Goal: Task Accomplishment & Management: Manage account settings

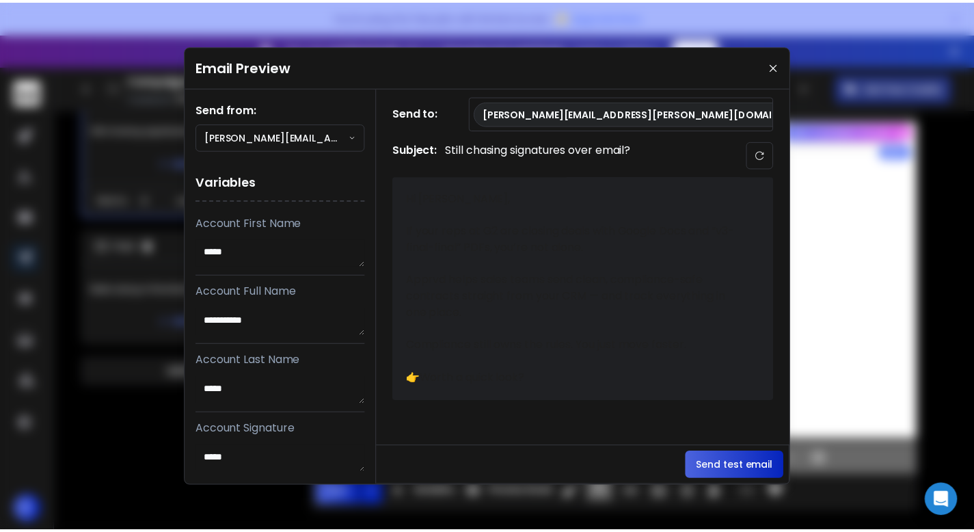
scroll to position [0, 54]
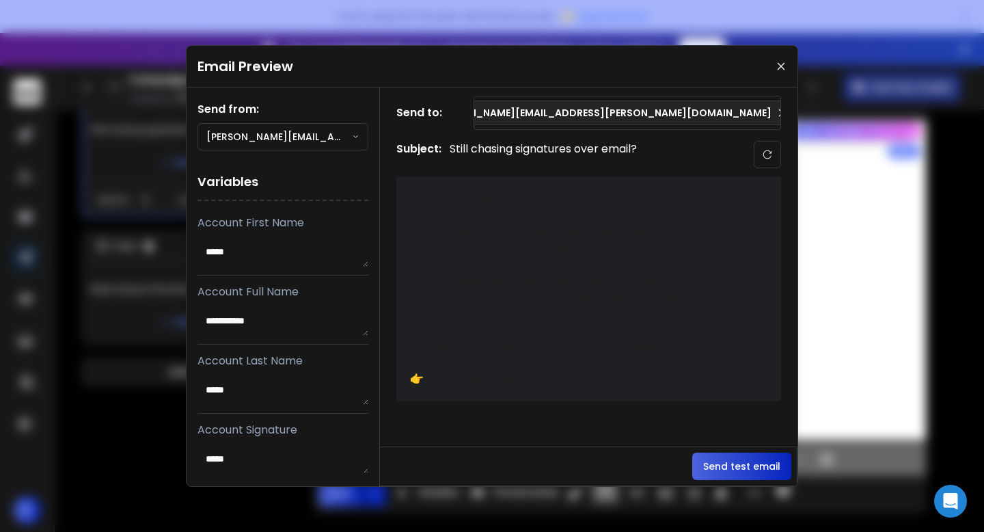
click at [779, 66] on icon at bounding box center [780, 66] width 11 height 11
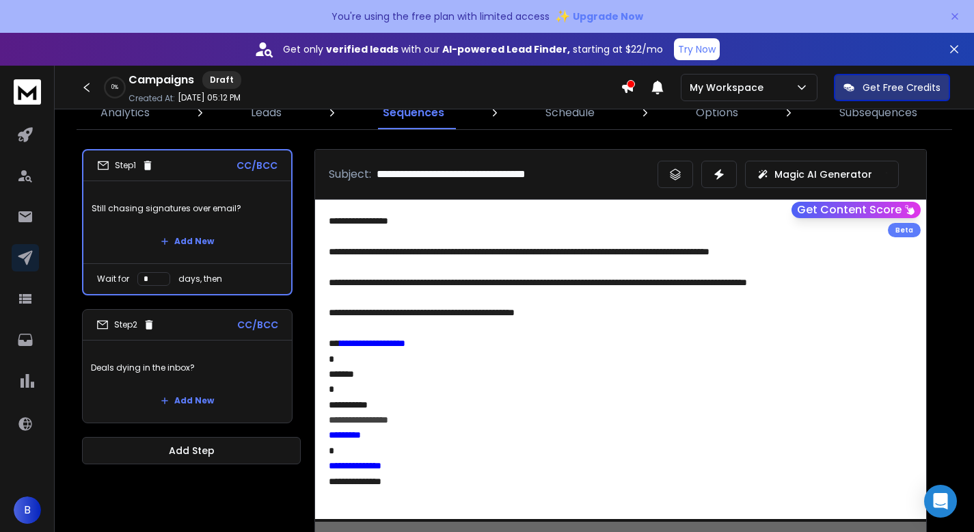
scroll to position [0, 0]
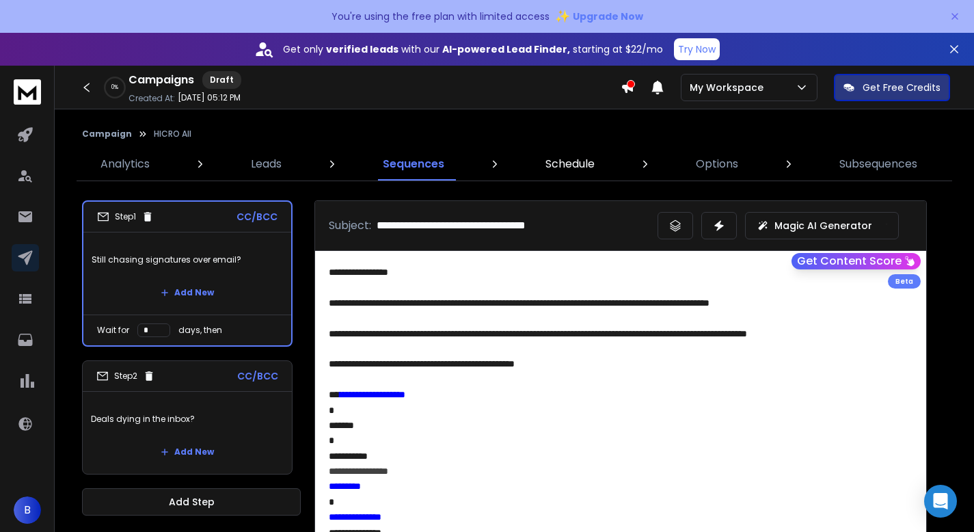
click at [582, 163] on p "Schedule" at bounding box center [569, 164] width 49 height 16
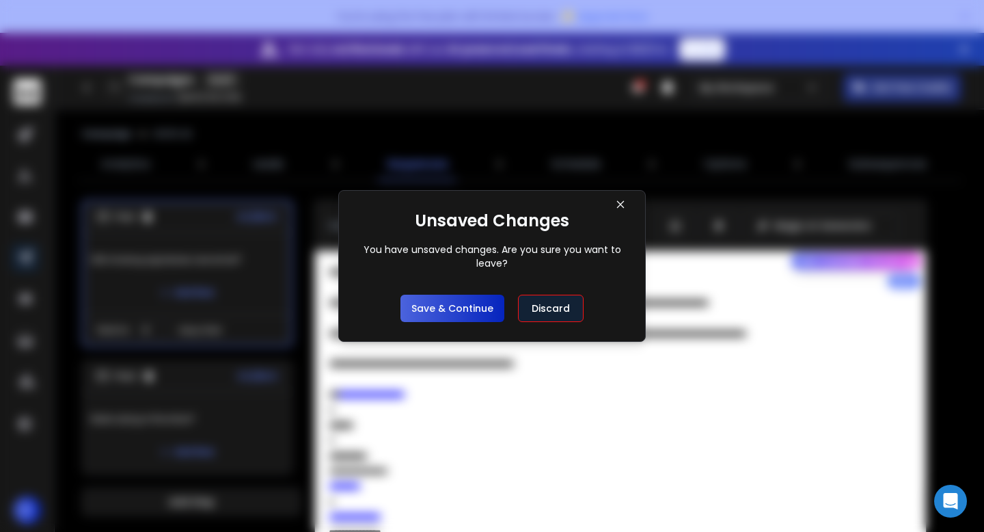
click at [484, 316] on button "Save & Continue" at bounding box center [452, 307] width 104 height 27
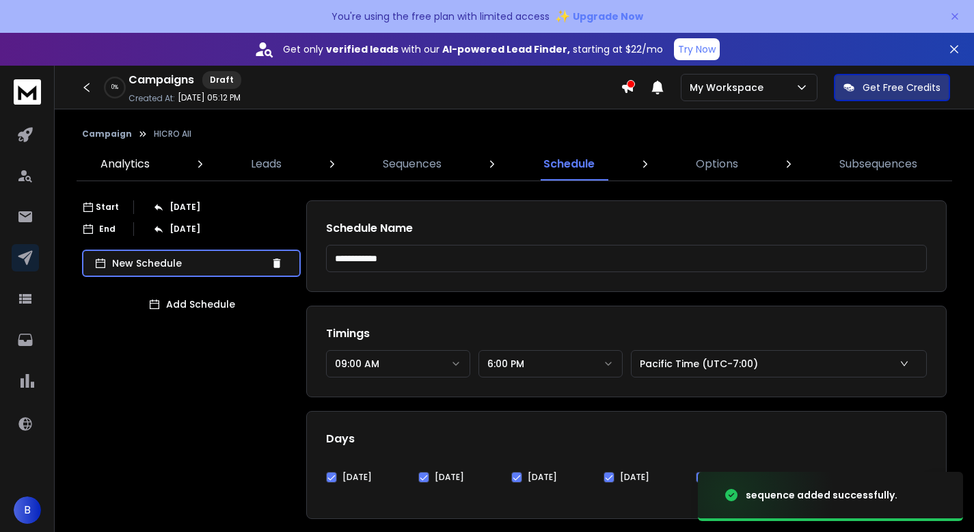
click at [111, 164] on p "Analytics" at bounding box center [124, 164] width 49 height 16
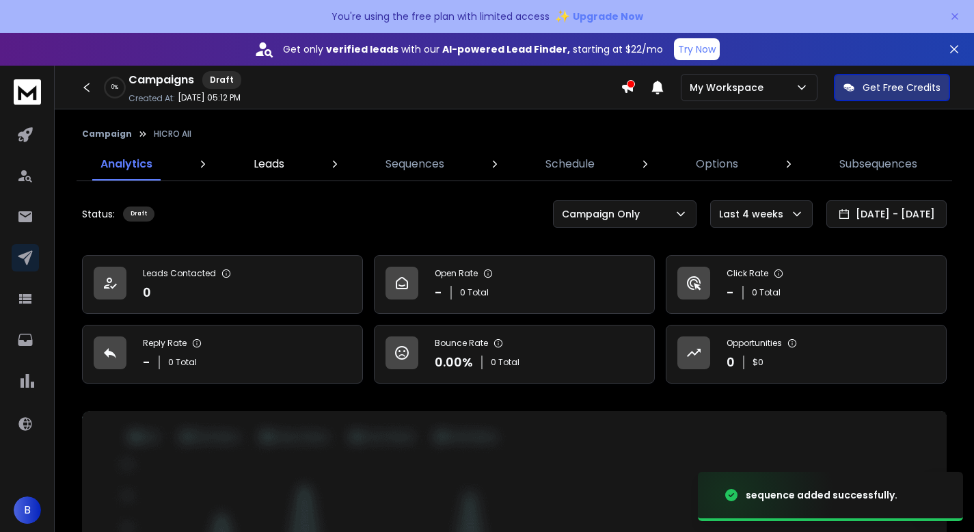
click at [290, 170] on link "Leads" at bounding box center [268, 164] width 47 height 33
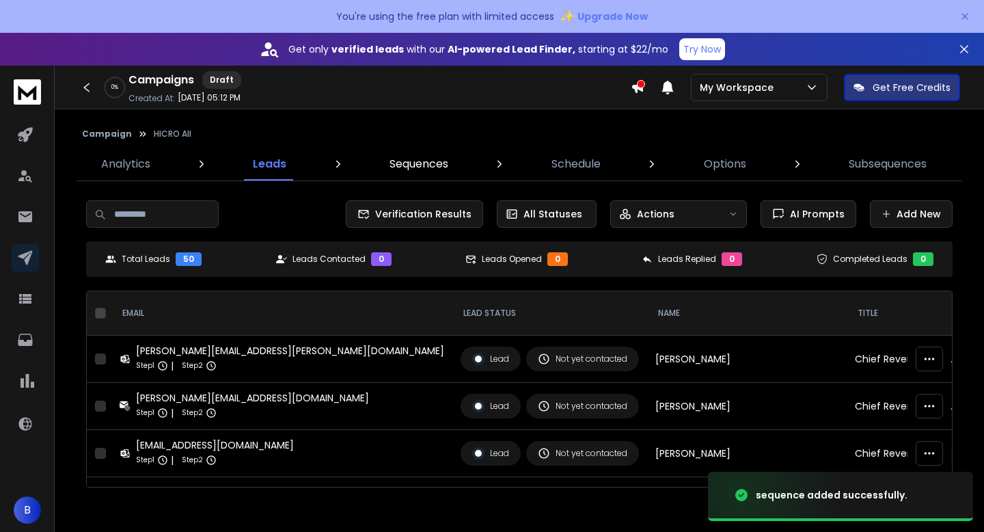
click at [429, 162] on p "Sequences" at bounding box center [418, 164] width 59 height 16
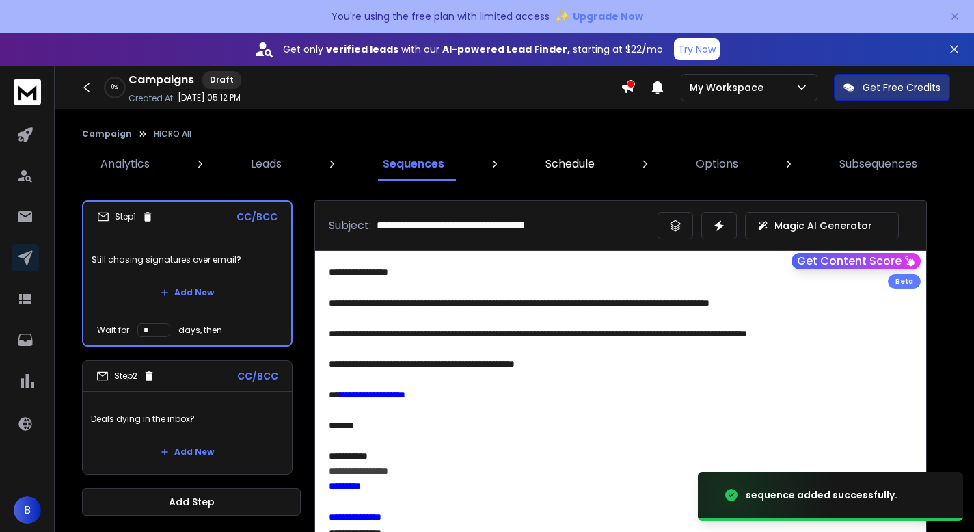
click at [558, 172] on link "Schedule" at bounding box center [570, 164] width 66 height 33
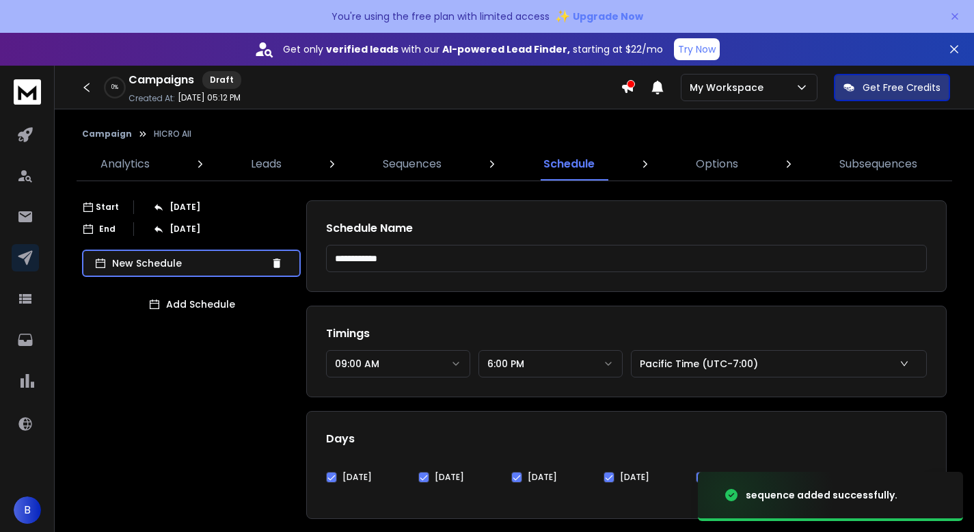
click at [499, 263] on input "**********" at bounding box center [626, 258] width 601 height 27
click at [717, 166] on p "Options" at bounding box center [717, 164] width 42 height 16
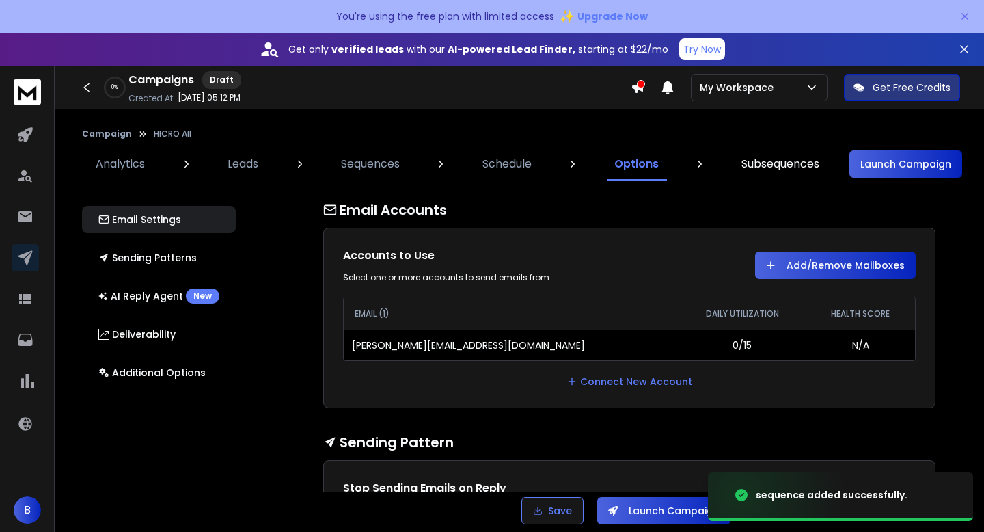
click at [755, 163] on p "Subsequences" at bounding box center [780, 164] width 78 height 16
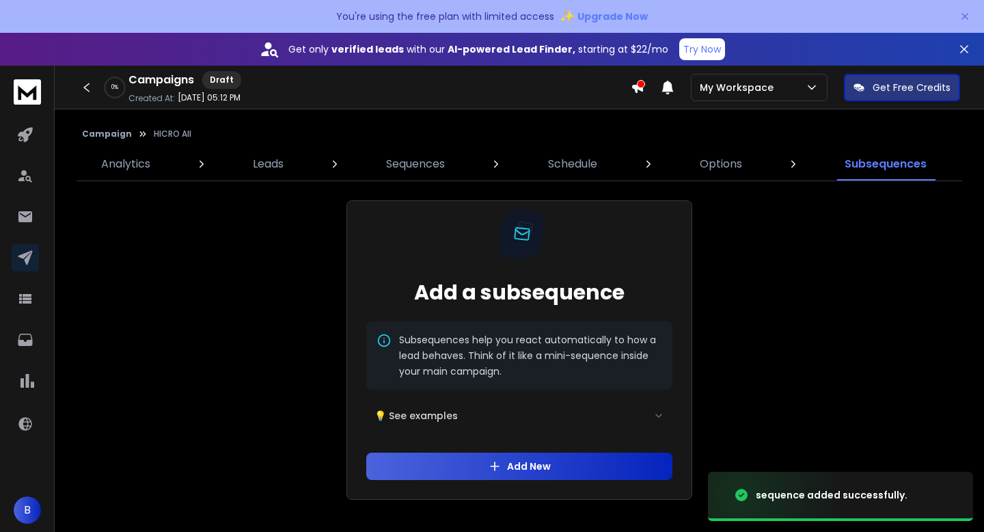
click at [732, 314] on div "Add a subsequence Subsequences help you react automatically to how a lead behav…" at bounding box center [519, 349] width 875 height 299
click at [614, 160] on div "Analytics Leads Sequences Schedule Options Subsequences" at bounding box center [514, 164] width 875 height 33
